Goal: Task Accomplishment & Management: Manage account settings

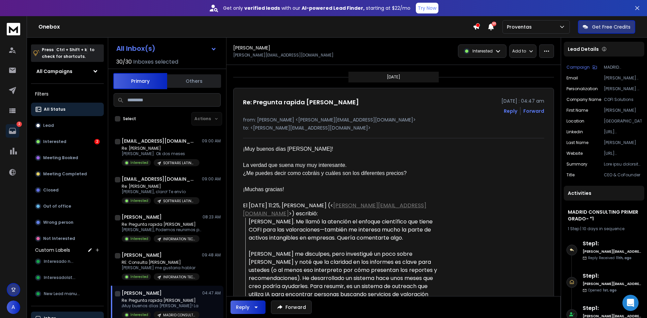
scroll to position [34, 0]
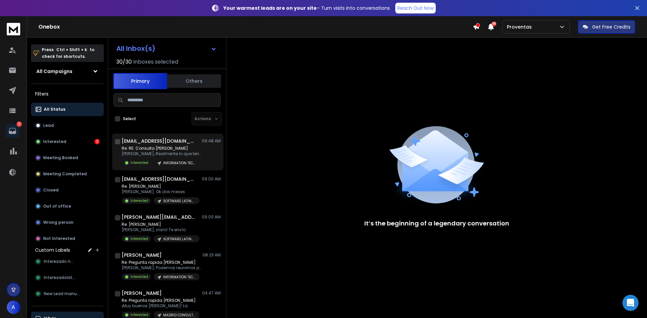
click at [169, 145] on div "[EMAIL_ADDRESS][DOMAIN_NAME] 09:48 AM Re: RE: Consulta [PERSON_NAME] Hola [PERS…" at bounding box center [171, 152] width 99 height 29
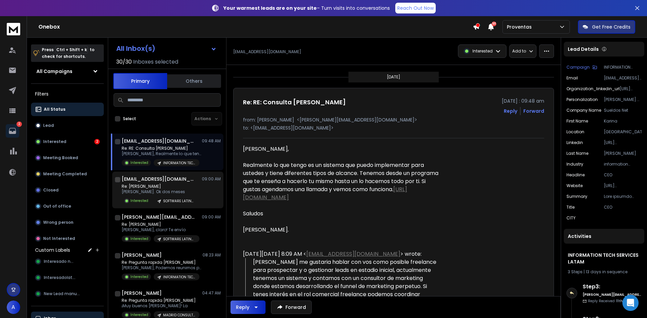
click at [198, 176] on div "santiago@breik.app 09:00 AM" at bounding box center [171, 179] width 99 height 7
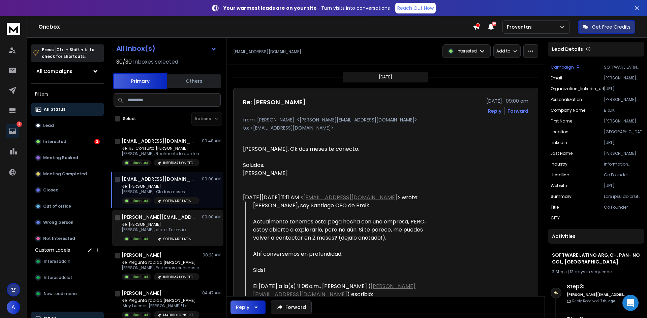
click at [180, 226] on p "Re: [PERSON_NAME]" at bounding box center [161, 224] width 78 height 5
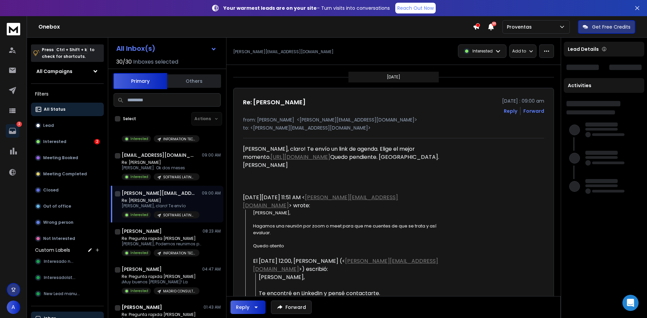
scroll to position [67, 0]
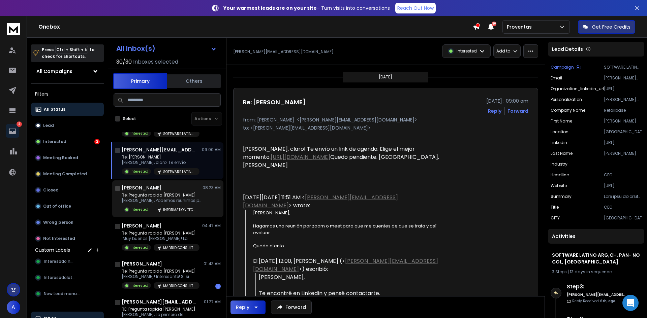
click at [179, 194] on p "Re: Pregunta rapida [PERSON_NAME]" at bounding box center [162, 195] width 81 height 5
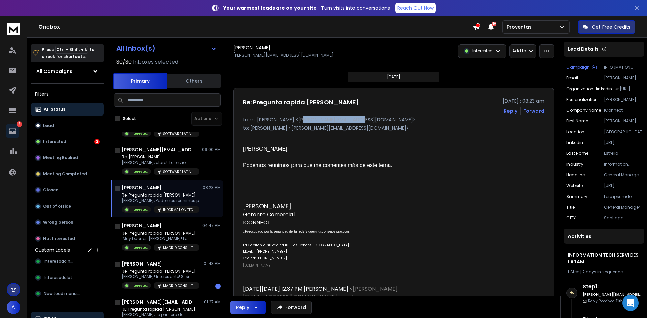
drag, startPoint x: 348, startPoint y: 117, endPoint x: 296, endPoint y: 121, distance: 52.0
click at [296, 121] on p "from: Kennya Estrella <k.estrella@iconnect.cl>" at bounding box center [393, 120] width 301 height 7
copy p "k.estrella@iconnect.cl"
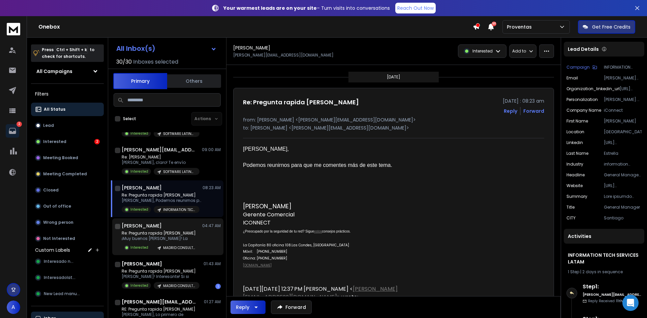
click at [170, 233] on p "Re: Pregunta rapida [PERSON_NAME]" at bounding box center [161, 233] width 78 height 5
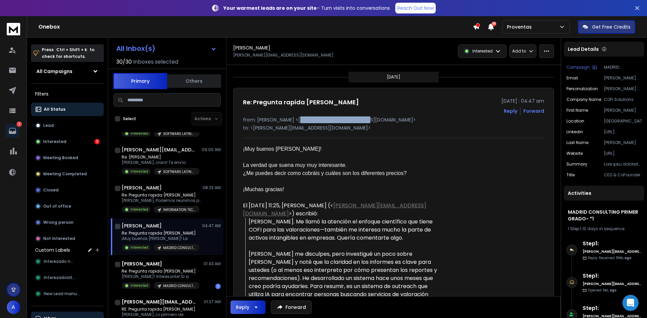
drag, startPoint x: 359, startPoint y: 121, endPoint x: 296, endPoint y: 122, distance: 63.0
click at [296, 122] on p "from: Guillem Molina <guillem@cofisolutions.com>" at bounding box center [393, 120] width 301 height 7
copy p "[PERSON_NAME][EMAIL_ADDRESS][DOMAIN_NAME]"
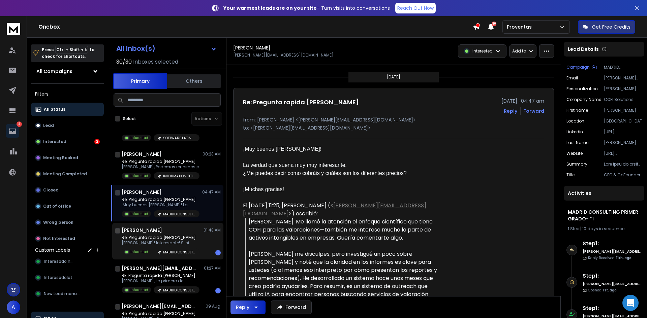
click at [176, 235] on div "PATRICIA POLVORA 01:43 AM Re: Pregunta rapida Patricia Hola Andrés! Interesante…" at bounding box center [171, 241] width 99 height 29
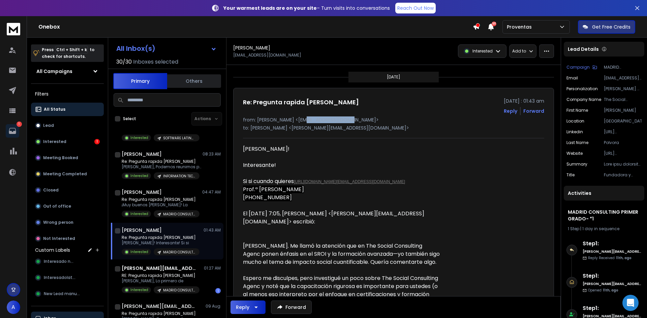
drag, startPoint x: 352, startPoint y: 121, endPoint x: 302, endPoint y: 123, distance: 49.9
click at [302, 123] on p "from: PATRICIA POLVORA <ppolvora@eada.edu>" at bounding box center [393, 120] width 301 height 7
copy p "ppolvora@eada.edu"
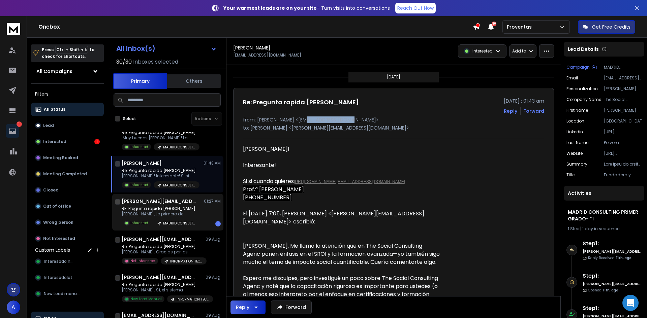
scroll to position [168, 0]
click at [178, 204] on h1 "[PERSON_NAME][EMAIL_ADDRESS][DOMAIN_NAME]" at bounding box center [159, 201] width 74 height 7
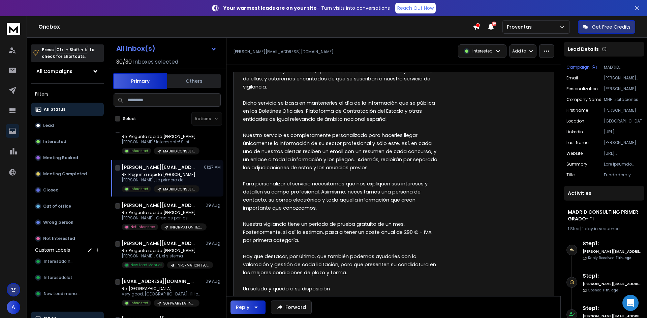
scroll to position [0, 0]
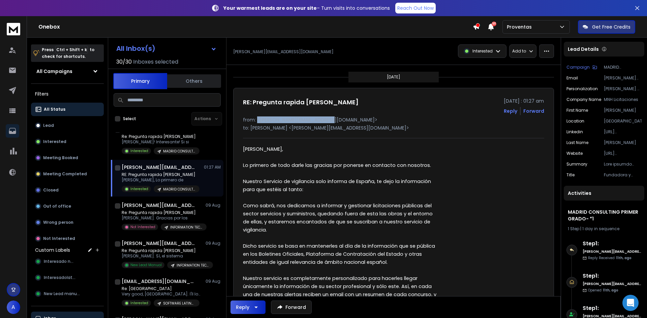
drag, startPoint x: 333, startPoint y: 121, endPoint x: 257, endPoint y: 123, distance: 76.5
click at [257, 123] on p "from: <martina@mnhlicitaciones.com>" at bounding box center [393, 120] width 301 height 7
copy p "<martina@mnhlicitaciones.com"
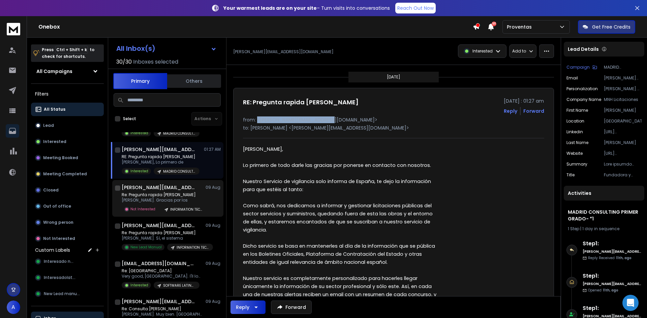
scroll to position [236, 0]
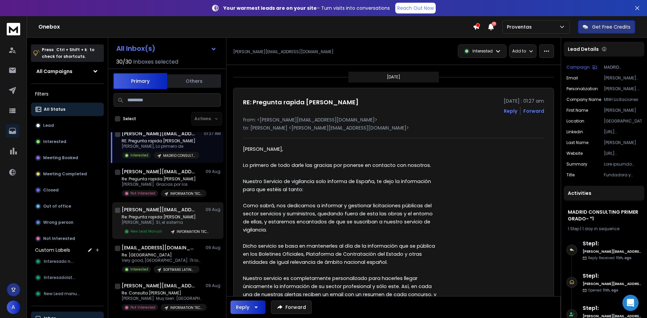
click at [192, 216] on p "Re: Pregunta rapida [PERSON_NAME]" at bounding box center [162, 217] width 81 height 5
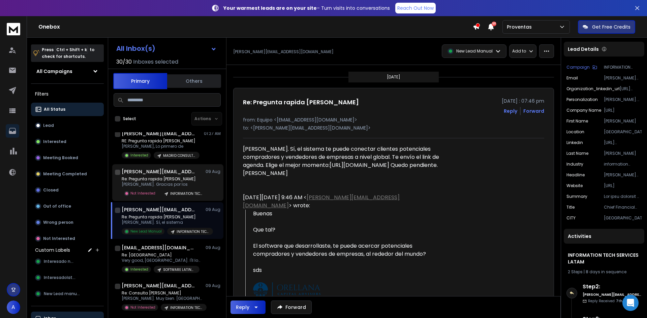
click at [191, 171] on div "gonzalo@potencia.agency 09 Aug" at bounding box center [171, 171] width 99 height 7
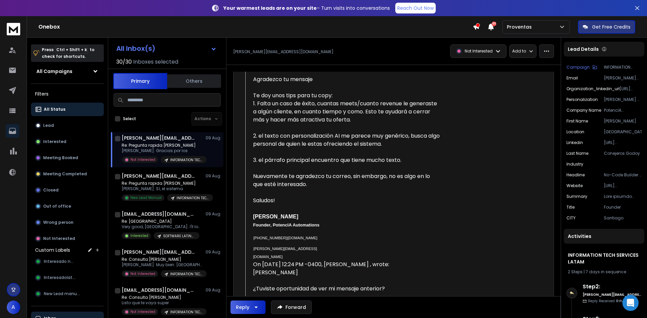
scroll to position [202, 0]
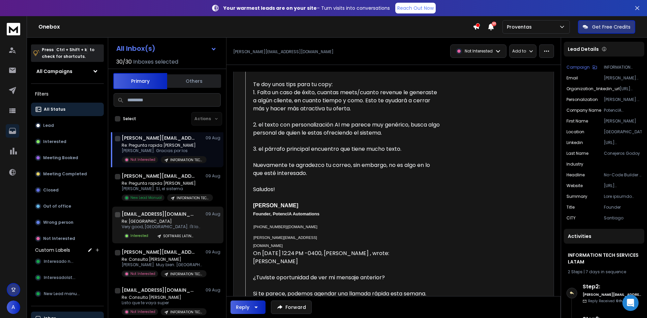
click at [164, 218] on div "adelaide@dev46.org 09 Aug Re: Adelaide Very good, Adelaide. I'll look forward I…" at bounding box center [171, 225] width 99 height 29
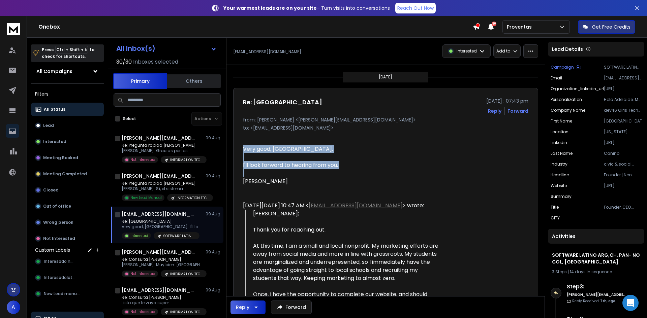
drag, startPoint x: 236, startPoint y: 146, endPoint x: 394, endPoint y: 172, distance: 159.8
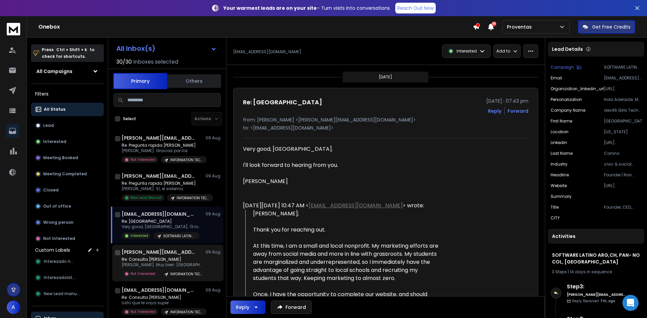
click at [178, 250] on div "luis@cytrum.com 09 Aug" at bounding box center [171, 252] width 99 height 7
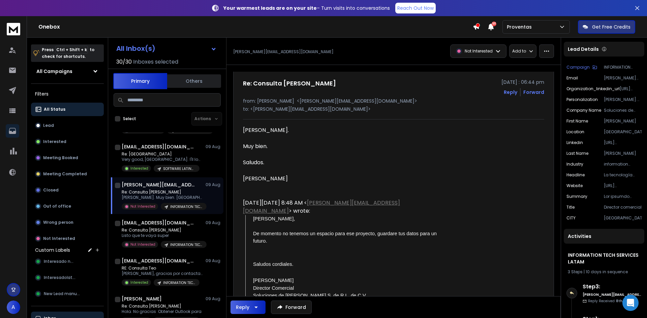
scroll to position [34, 0]
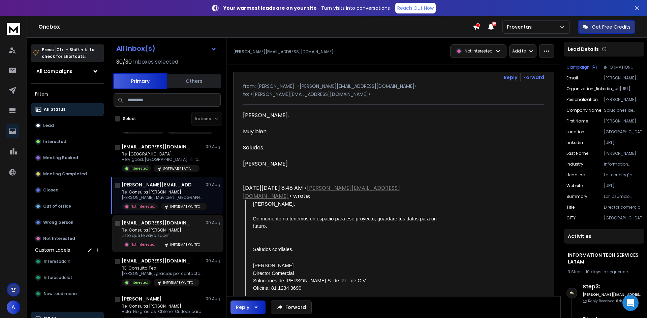
click at [199, 235] on p "Listo que te vaya super" at bounding box center [162, 235] width 81 height 5
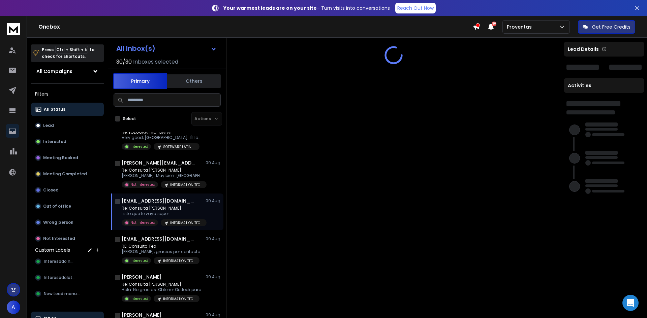
scroll to position [371, 0]
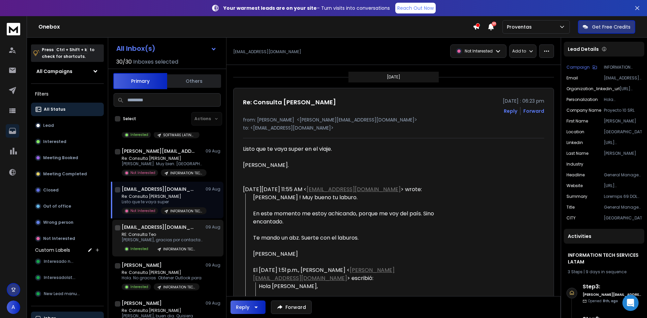
click at [188, 227] on div "tquezada@beamsd.com 09 Aug" at bounding box center [171, 227] width 99 height 7
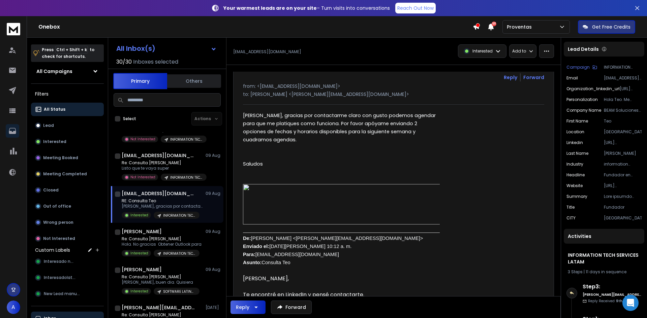
scroll to position [0, 0]
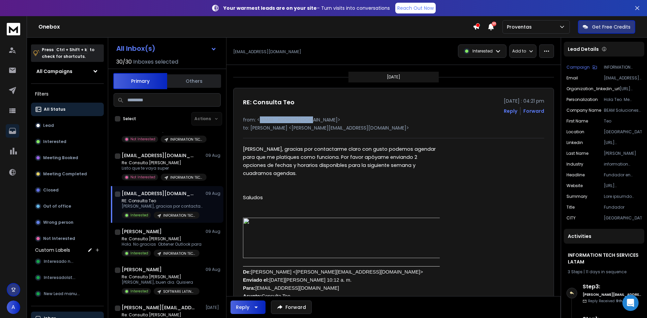
drag, startPoint x: 319, startPoint y: 119, endPoint x: 259, endPoint y: 123, distance: 59.7
click at [259, 123] on p "from: <tquezada@beamsd.com>" at bounding box center [393, 120] width 301 height 7
copy p "[EMAIL_ADDRESS][DOMAIN_NAME]"
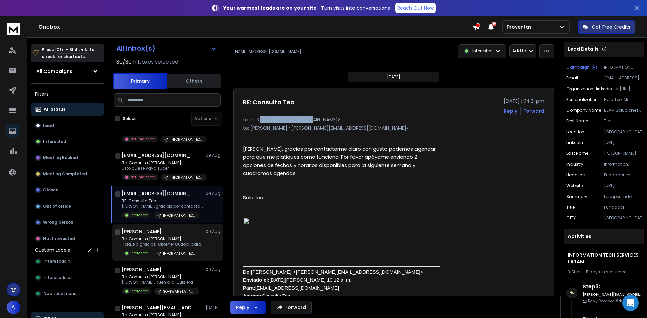
scroll to position [438, 0]
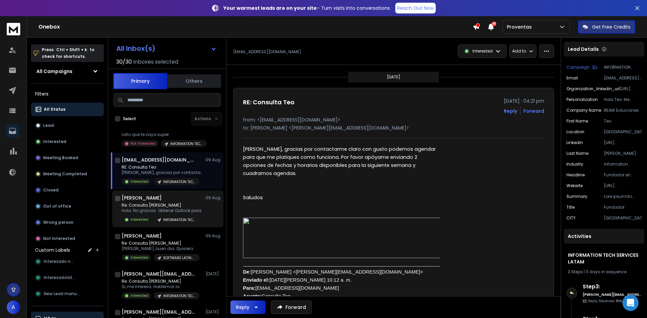
click at [186, 208] on p "Re: Consulta [PERSON_NAME]" at bounding box center [162, 205] width 80 height 5
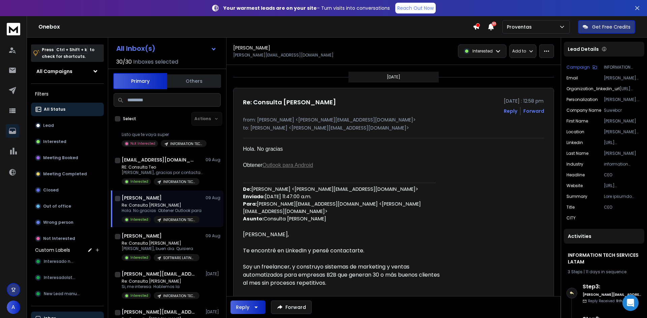
click at [491, 52] on p "Interested" at bounding box center [482, 51] width 20 height 5
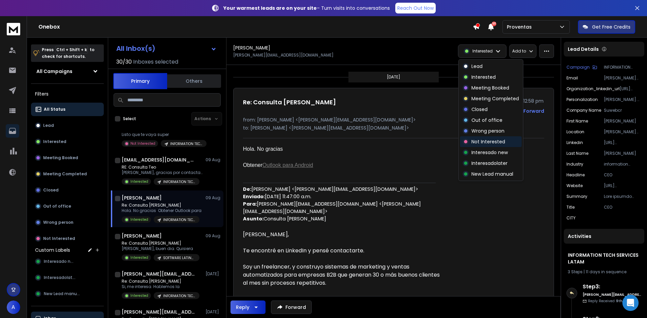
click at [499, 142] on p "Not Interested" at bounding box center [488, 141] width 34 height 7
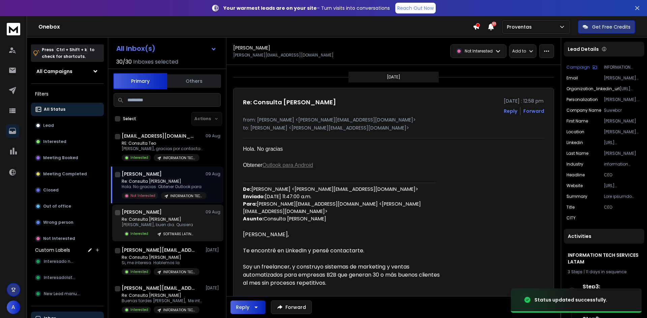
scroll to position [472, 0]
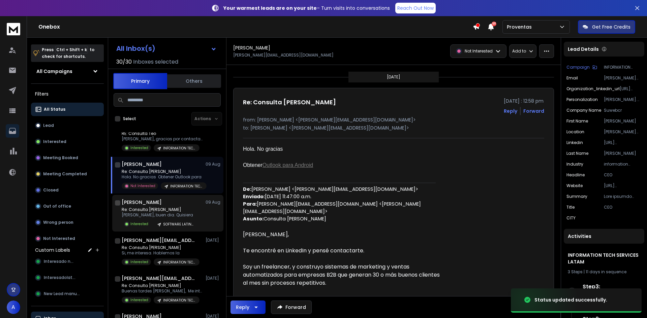
click at [188, 211] on p "Re: Consulta [PERSON_NAME]" at bounding box center [161, 209] width 78 height 5
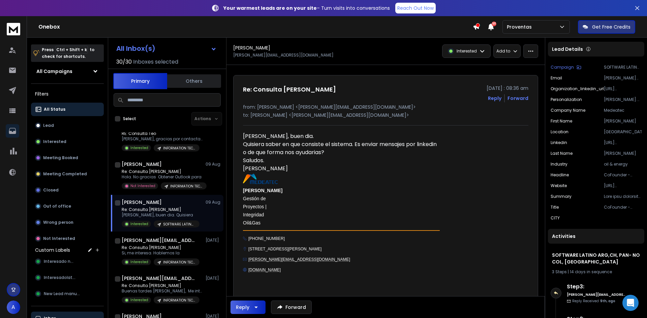
scroll to position [0, 0]
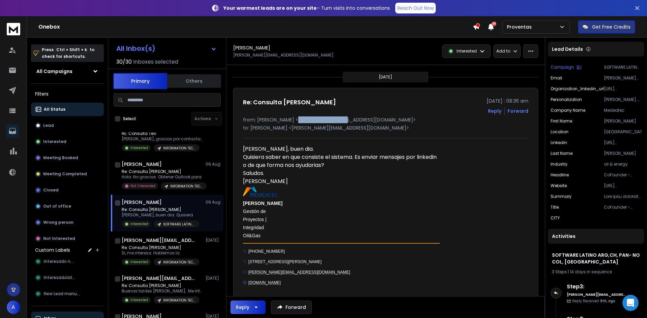
drag, startPoint x: 348, startPoint y: 119, endPoint x: 293, endPoint y: 121, distance: 55.3
click at [293, 121] on p "from: Gustavo Bispo <bispo@medeatec.com>" at bounding box center [385, 120] width 285 height 7
copy p "bispo@medeatec.com"
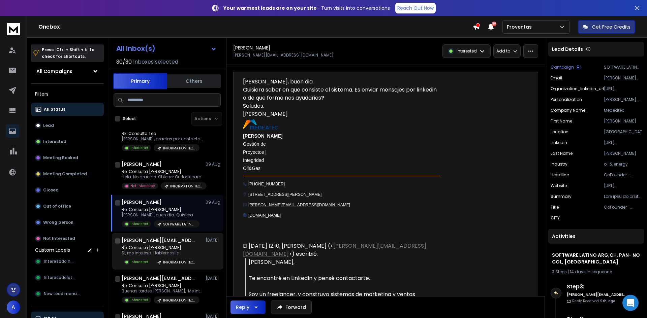
click at [201, 241] on div "jaime.reinoso@predizer.ai 08 Aug" at bounding box center [171, 240] width 99 height 7
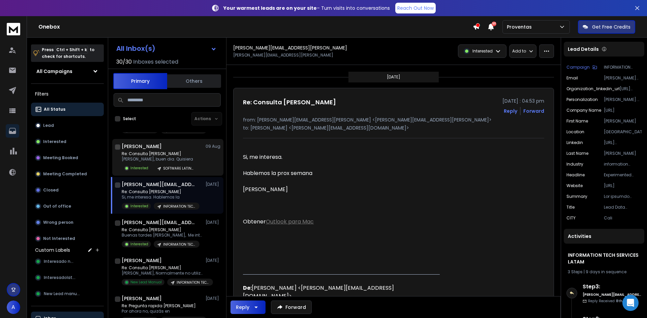
scroll to position [539, 0]
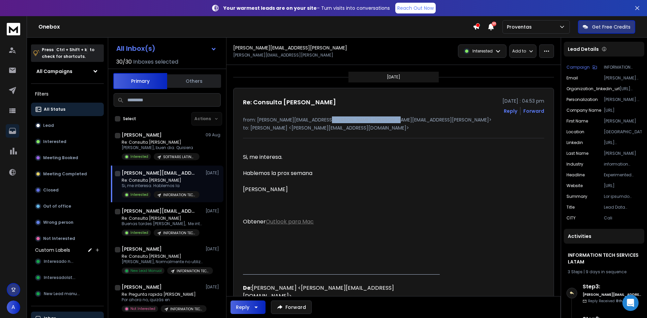
drag, startPoint x: 382, startPoint y: 117, endPoint x: 320, endPoint y: 118, distance: 62.3
click at [320, 118] on p "from: jaime.reinoso@predizer.ai <jaime.reinoso@predizer.ai>" at bounding box center [393, 120] width 301 height 7
copy p "[PERSON_NAME][EMAIL_ADDRESS]"
click at [177, 79] on button "Others" at bounding box center [194, 81] width 54 height 15
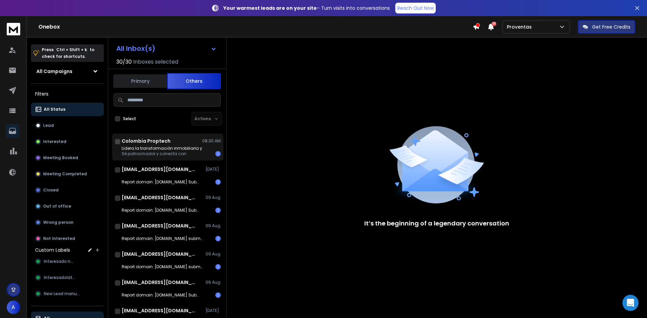
click at [176, 157] on div "Colombia Proptech 08:30 AM Lidera la transformación inmobiliaria y Sé patrocina…" at bounding box center [167, 147] width 111 height 27
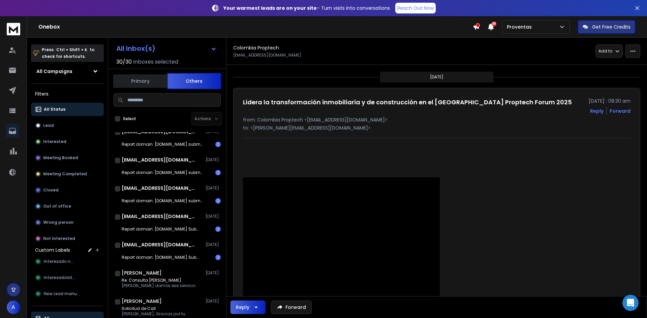
scroll to position [270, 0]
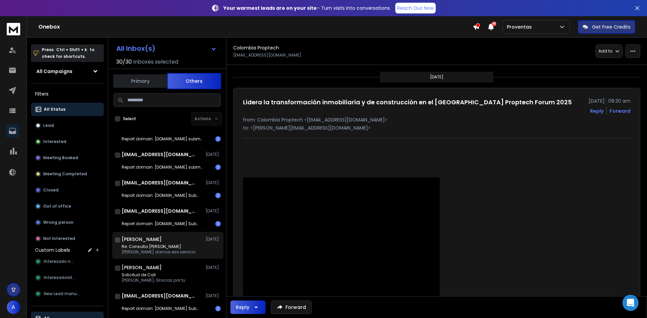
click at [184, 251] on p "Hola Andres Nosotros damos ese servicio" at bounding box center [159, 252] width 74 height 5
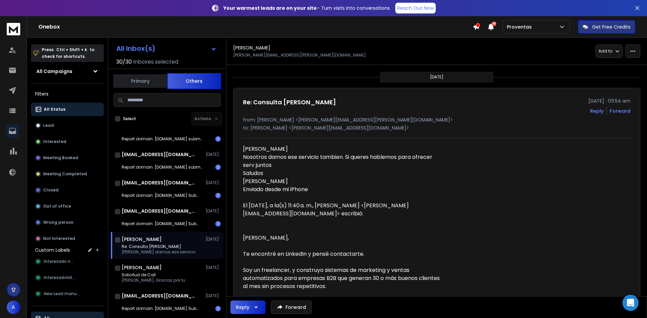
scroll to position [303, 0]
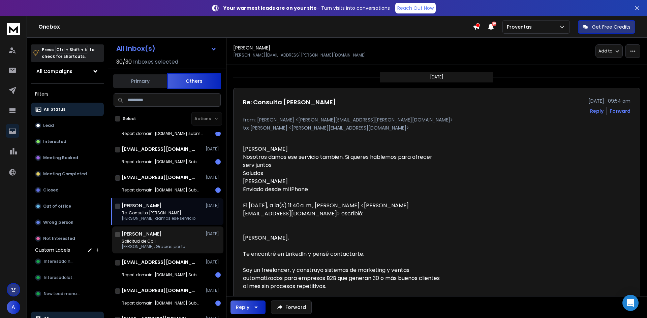
click at [193, 236] on div "Josefina Orellano 08 Aug" at bounding box center [171, 234] width 99 height 7
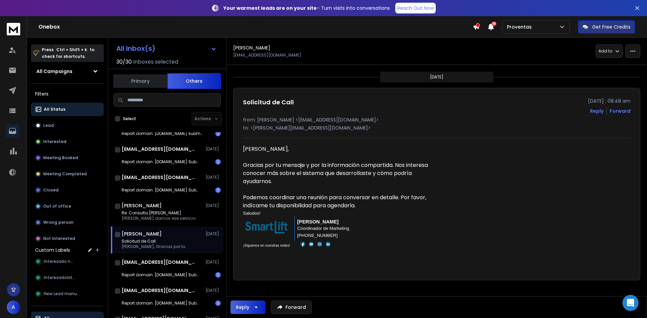
scroll to position [337, 0]
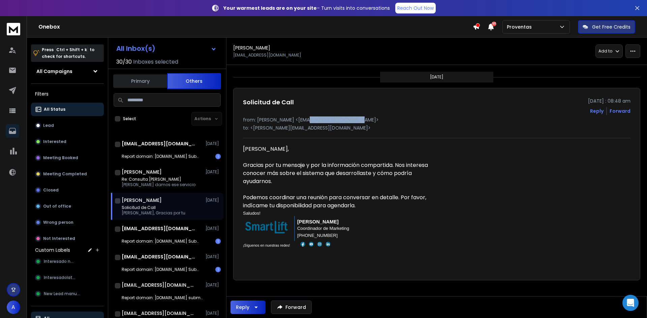
drag, startPoint x: 358, startPoint y: 118, endPoint x: 301, endPoint y: 123, distance: 57.1
click at [301, 123] on p "from: Josefina Orellano <jorellano@geomov.com>" at bounding box center [436, 120] width 387 height 7
copy p "jorellano@geomov.com"
click at [192, 210] on div "Solicitud de Call Hola Andrés, Gracias por tu" at bounding box center [171, 210] width 99 height 11
drag, startPoint x: 192, startPoint y: 210, endPoint x: 169, endPoint y: 203, distance: 24.2
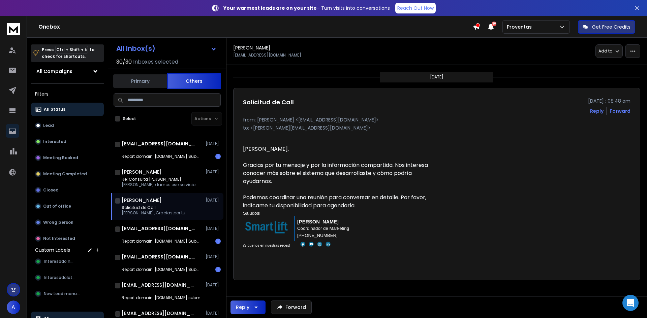
click at [169, 203] on div "Josefina Orellano 08 Aug" at bounding box center [171, 200] width 99 height 7
click at [173, 180] on p "Re: Consulta Fabiana" at bounding box center [159, 179] width 74 height 5
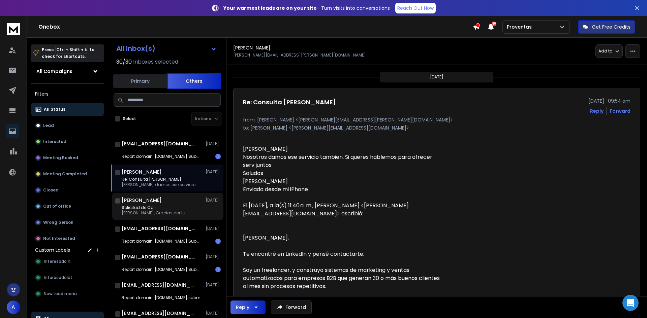
click at [173, 210] on p "Solicitud de Call" at bounding box center [154, 207] width 64 height 5
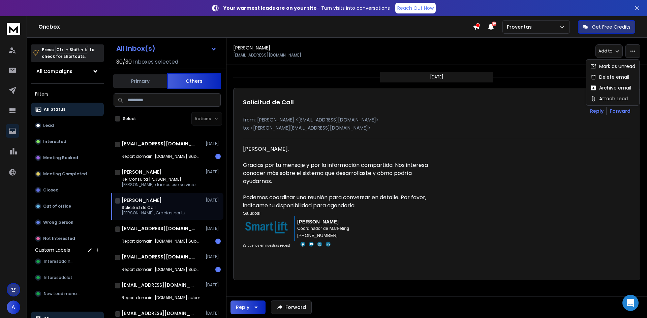
click at [630, 49] on icon "button" at bounding box center [633, 51] width 6 height 6
click at [609, 75] on div "Delete email" at bounding box center [609, 77] width 39 height 7
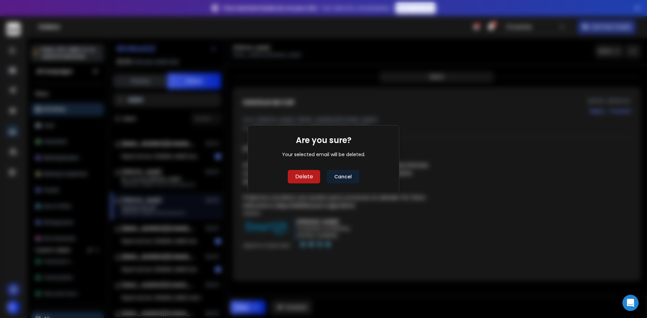
click at [295, 175] on button "Delete" at bounding box center [304, 176] width 32 height 13
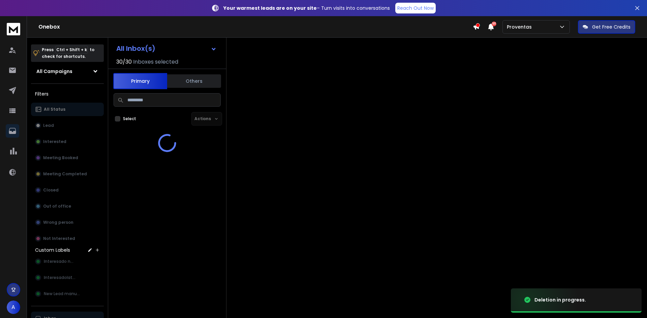
click at [137, 82] on button "Primary" at bounding box center [140, 81] width 54 height 16
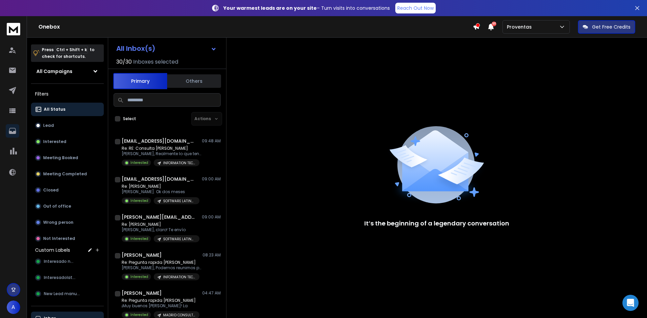
click at [208, 81] on button "Others" at bounding box center [194, 81] width 54 height 15
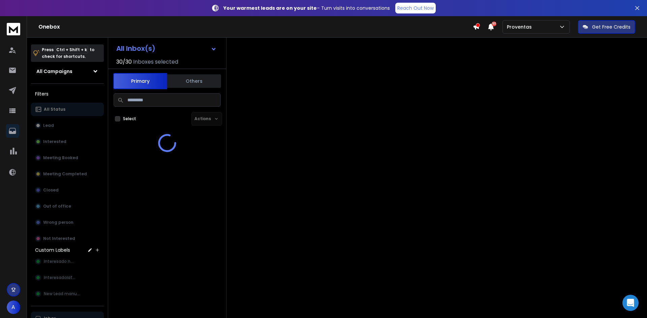
click at [143, 78] on button "Primary" at bounding box center [140, 81] width 54 height 16
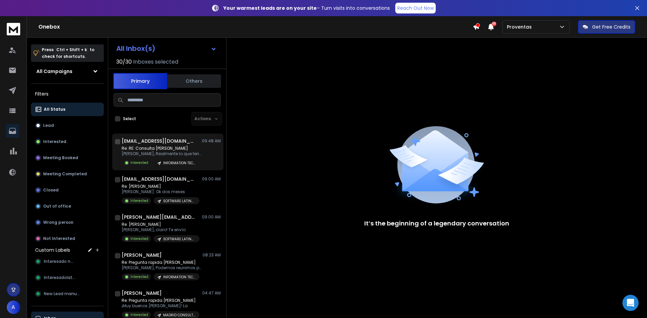
click at [172, 145] on div "kboggio@sueldosnet.com 09:48 AM Re: RE: Consulta Karina Hola Karina, Realmente …" at bounding box center [171, 152] width 99 height 29
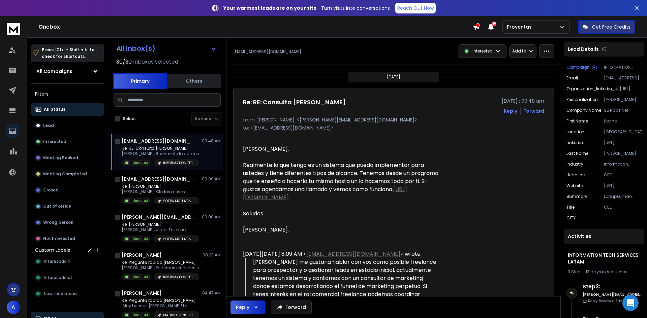
drag, startPoint x: 521, startPoint y: 166, endPoint x: 514, endPoint y: 114, distance: 53.0
